Goal: Navigation & Orientation: Find specific page/section

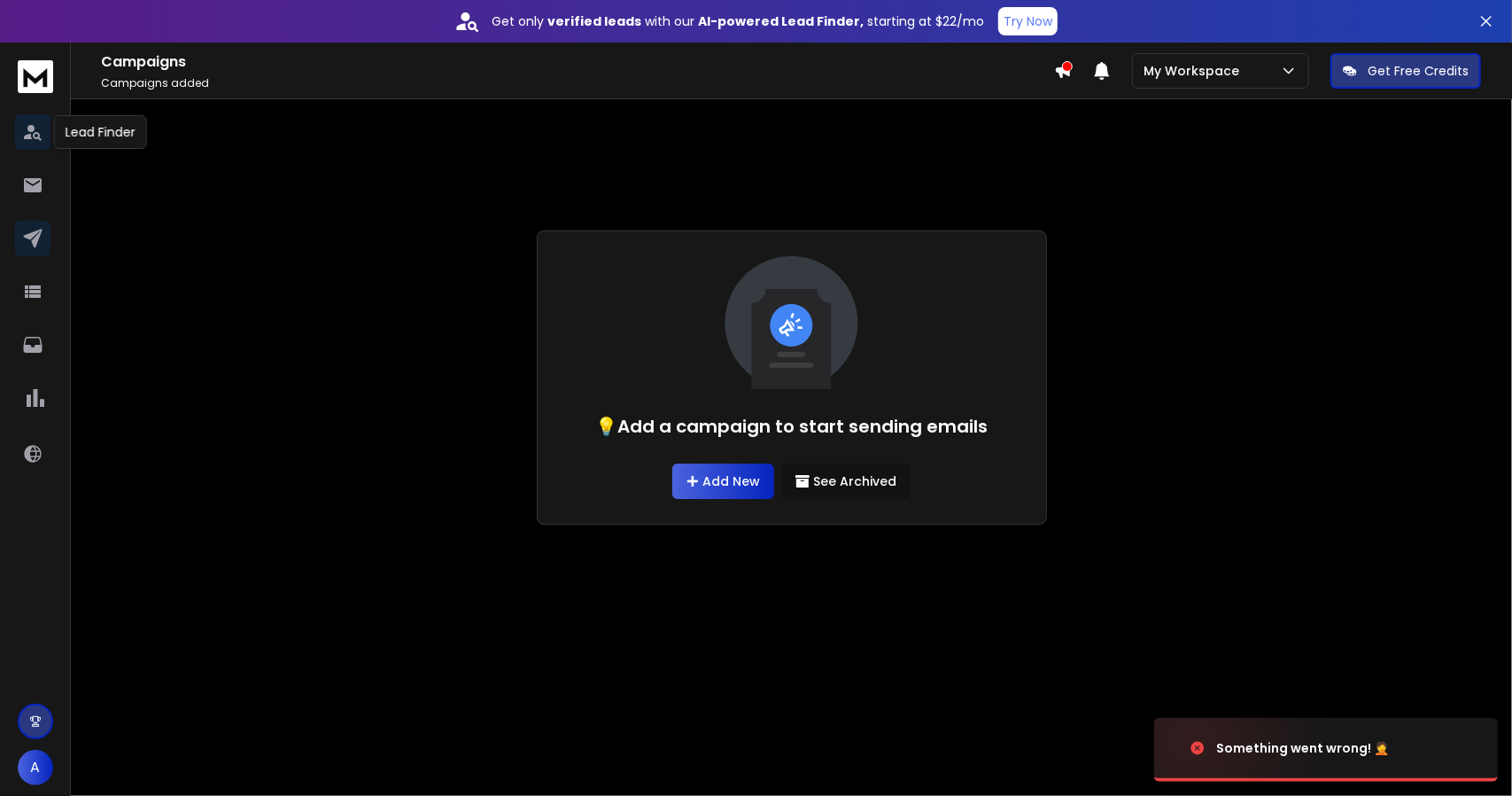
click at [29, 132] on icon at bounding box center [33, 131] width 21 height 21
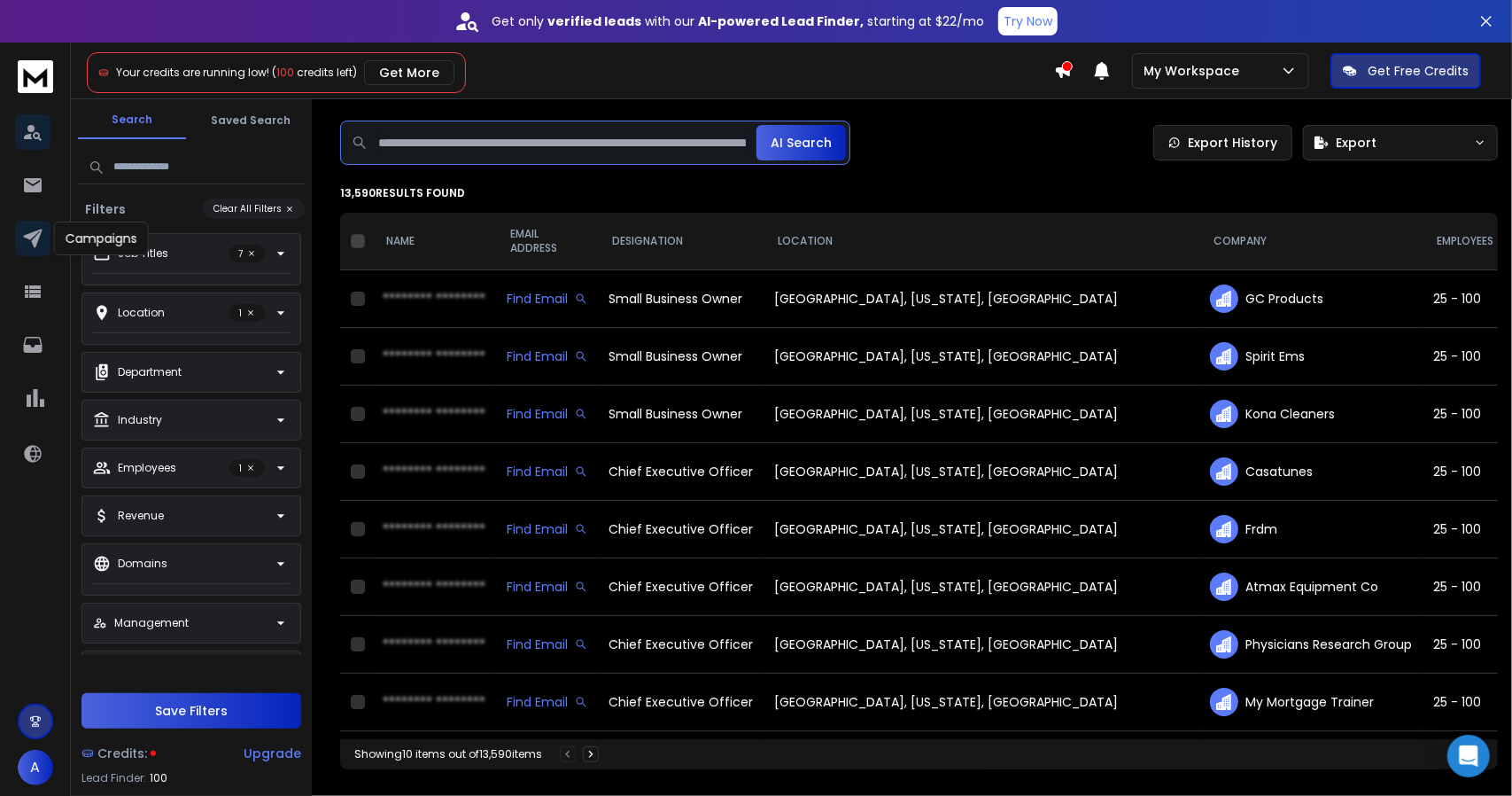
click at [38, 236] on icon at bounding box center [33, 238] width 19 height 19
